Goal: Check status

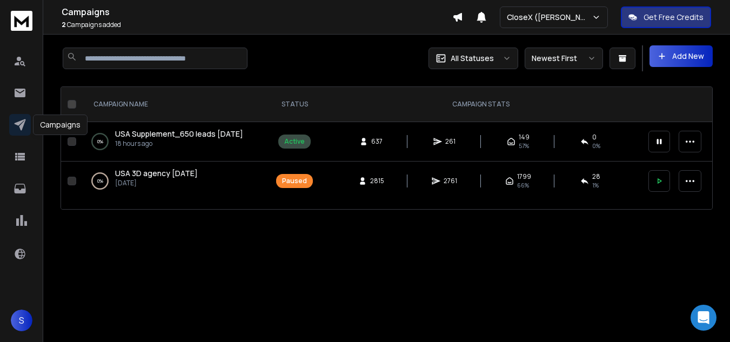
click at [268, 263] on div "Campaigns 2 Campaigns Added All Statuses Newest First Add New CAMPAIGN NAME STA…" at bounding box center [387, 216] width 652 height 342
click at [194, 149] on div "USA Supplement_650 leads [DATE] 18 hours ago" at bounding box center [179, 142] width 128 height 26
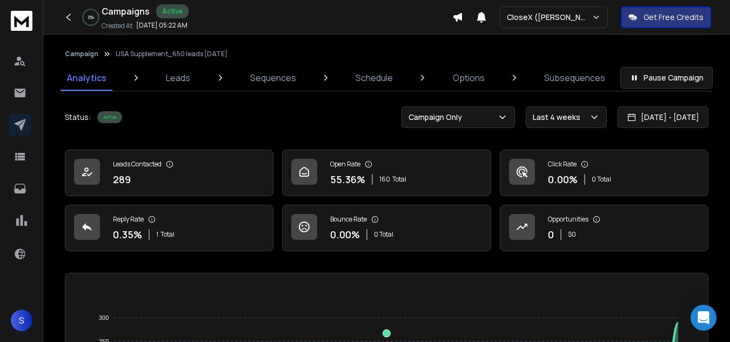
click at [179, 233] on link "Reply Rate 0.35 % 1 Total" at bounding box center [169, 228] width 209 height 46
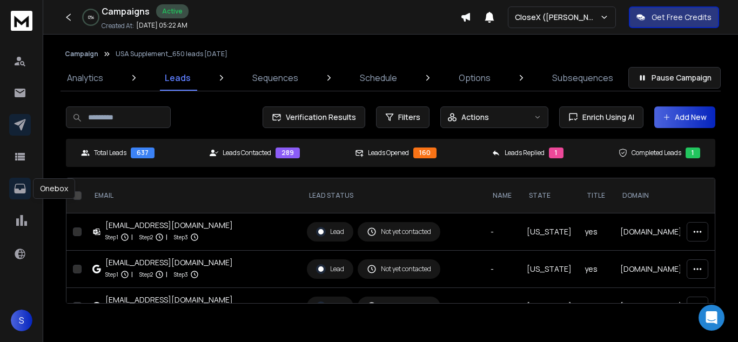
click at [25, 184] on icon at bounding box center [20, 188] width 13 height 13
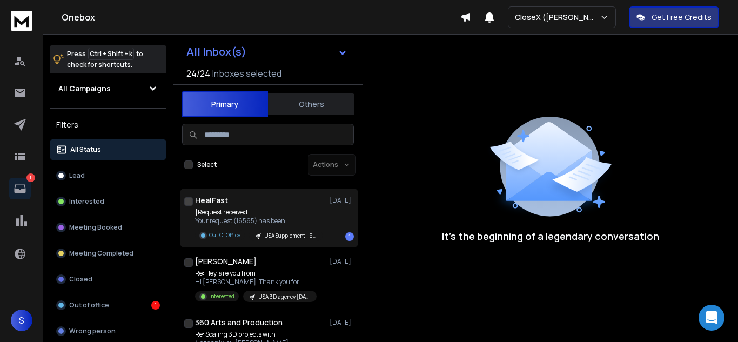
click at [250, 204] on div "HealFast [DATE]" at bounding box center [274, 200] width 159 height 11
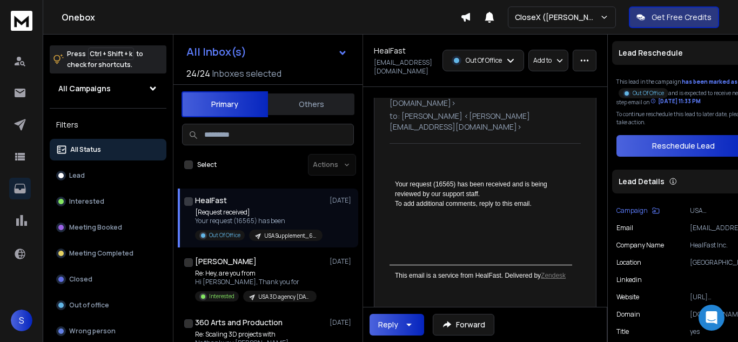
scroll to position [108, 0]
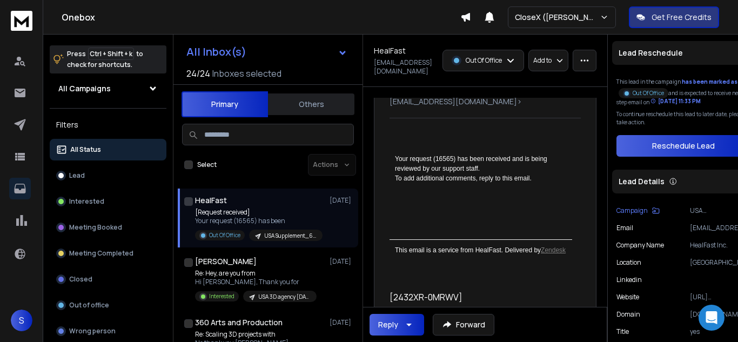
click at [509, 183] on div "Your request (16565) has been received and is being reviewed by our support sta…" at bounding box center [485, 233] width 191 height 209
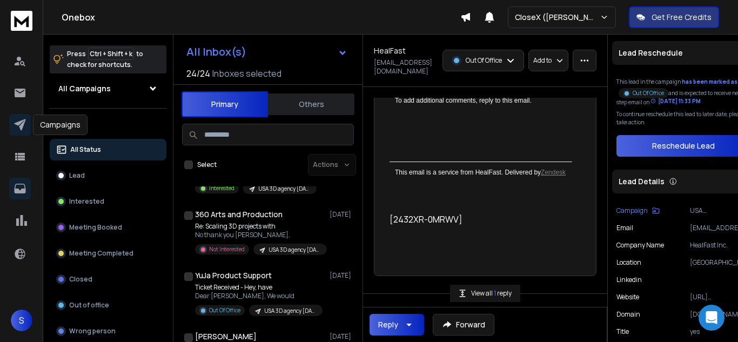
click at [23, 123] on icon at bounding box center [19, 124] width 11 height 11
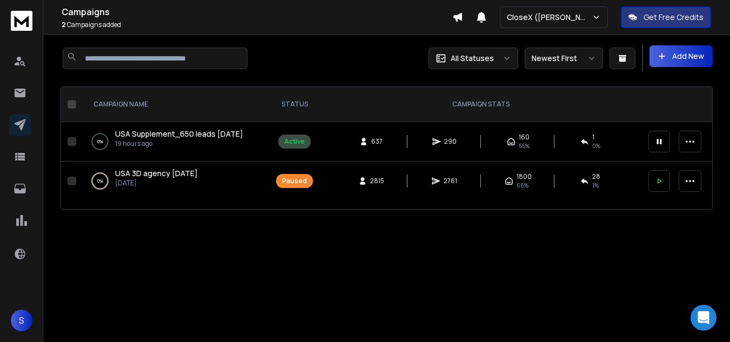
click at [226, 139] on p "19 hours ago" at bounding box center [179, 143] width 128 height 9
